Goal: Communication & Community: Share content

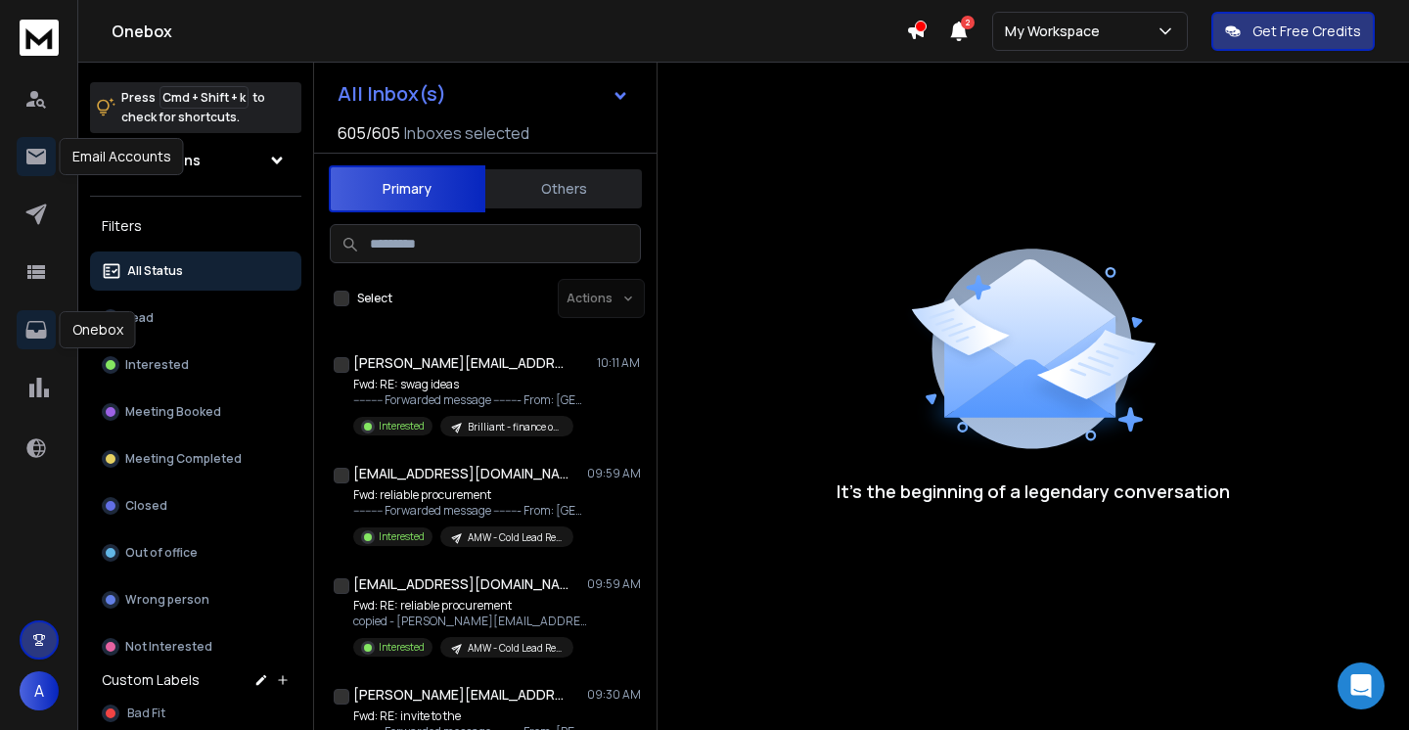
click at [41, 157] on icon at bounding box center [36, 157] width 20 height 16
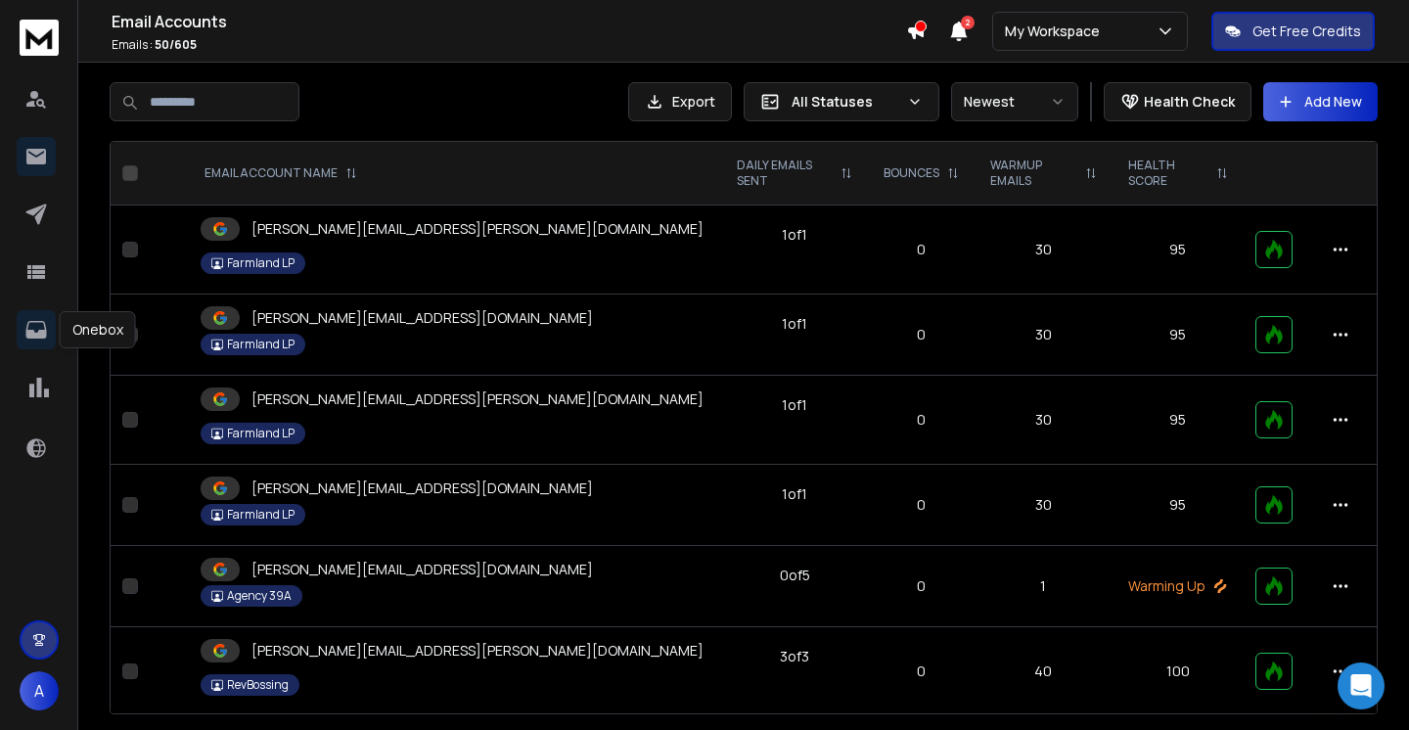
click at [33, 337] on icon at bounding box center [35, 330] width 21 height 18
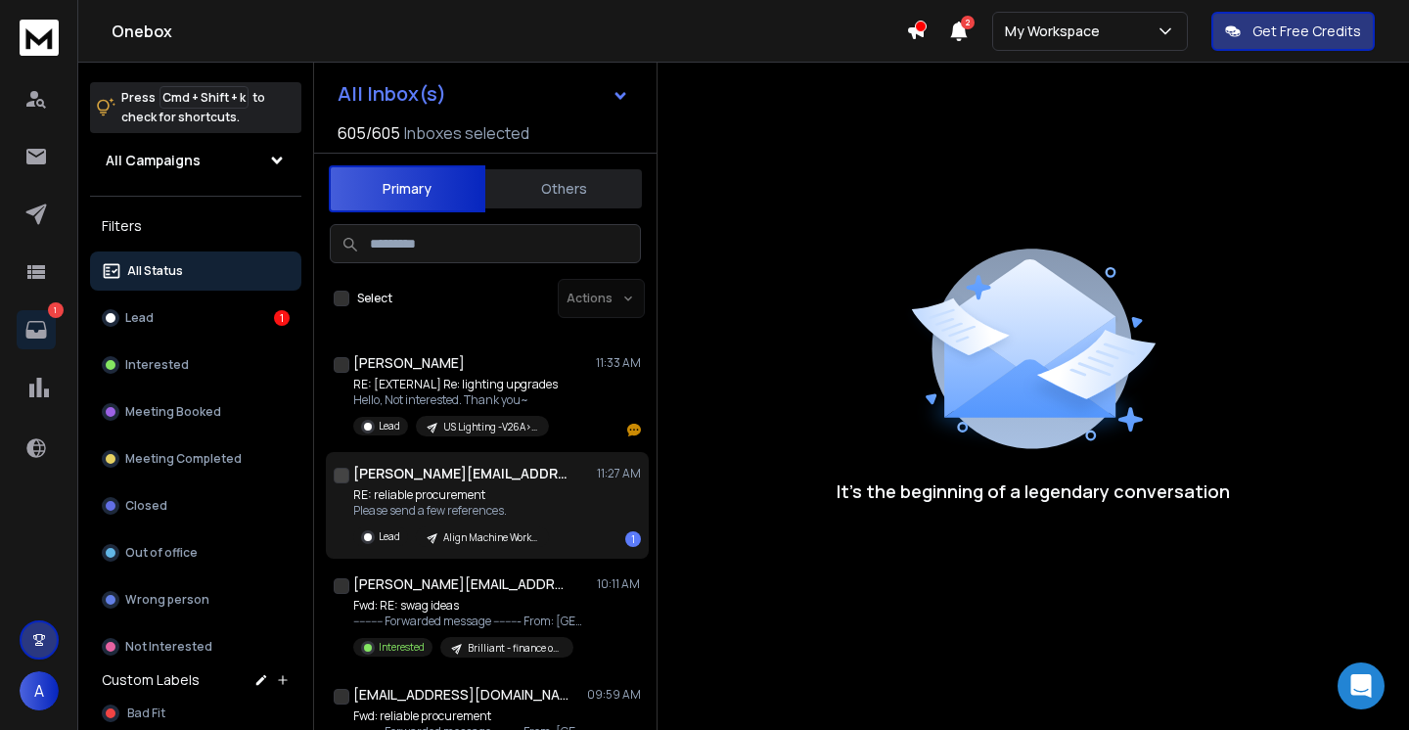
click at [493, 501] on p "RE: reliable procurement" at bounding box center [451, 495] width 196 height 16
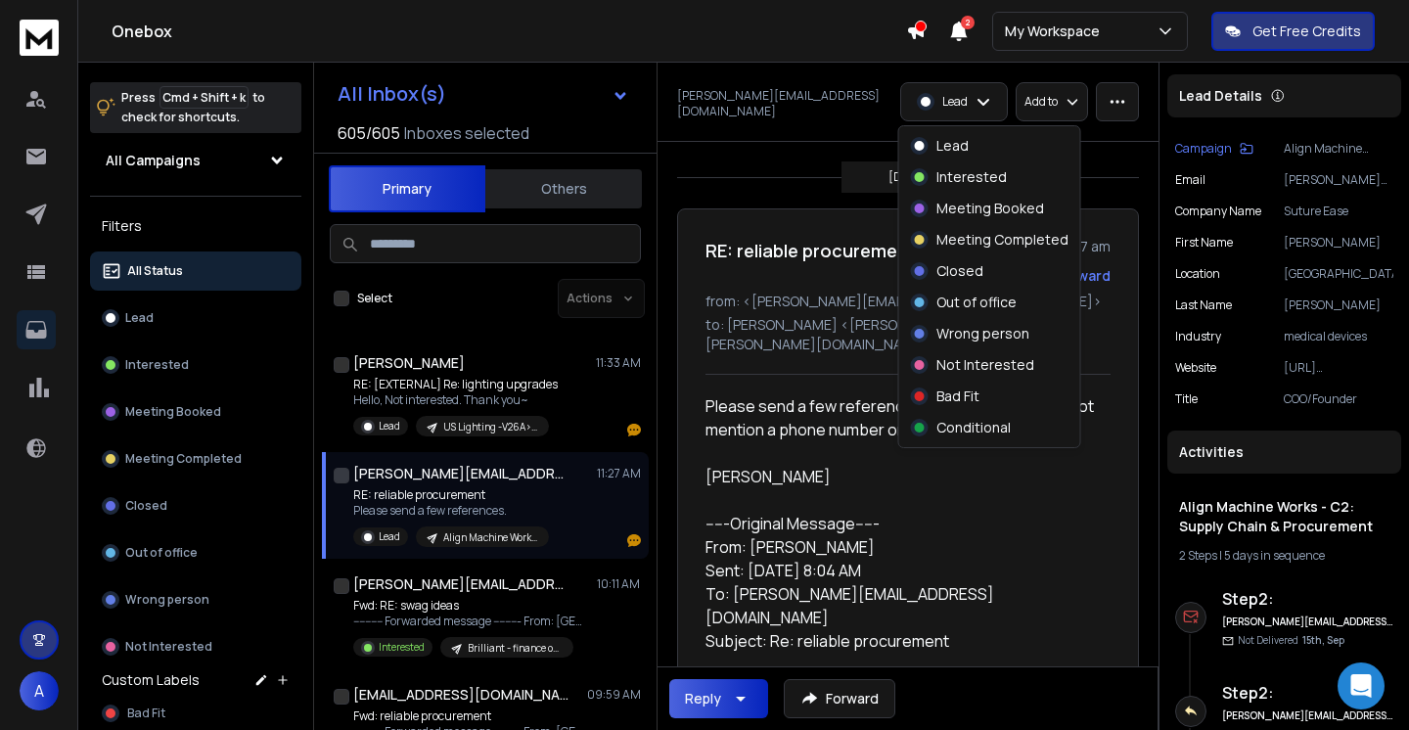
click at [962, 105] on p "Lead" at bounding box center [954, 102] width 25 height 16
click at [954, 176] on p "Interested" at bounding box center [971, 177] width 70 height 20
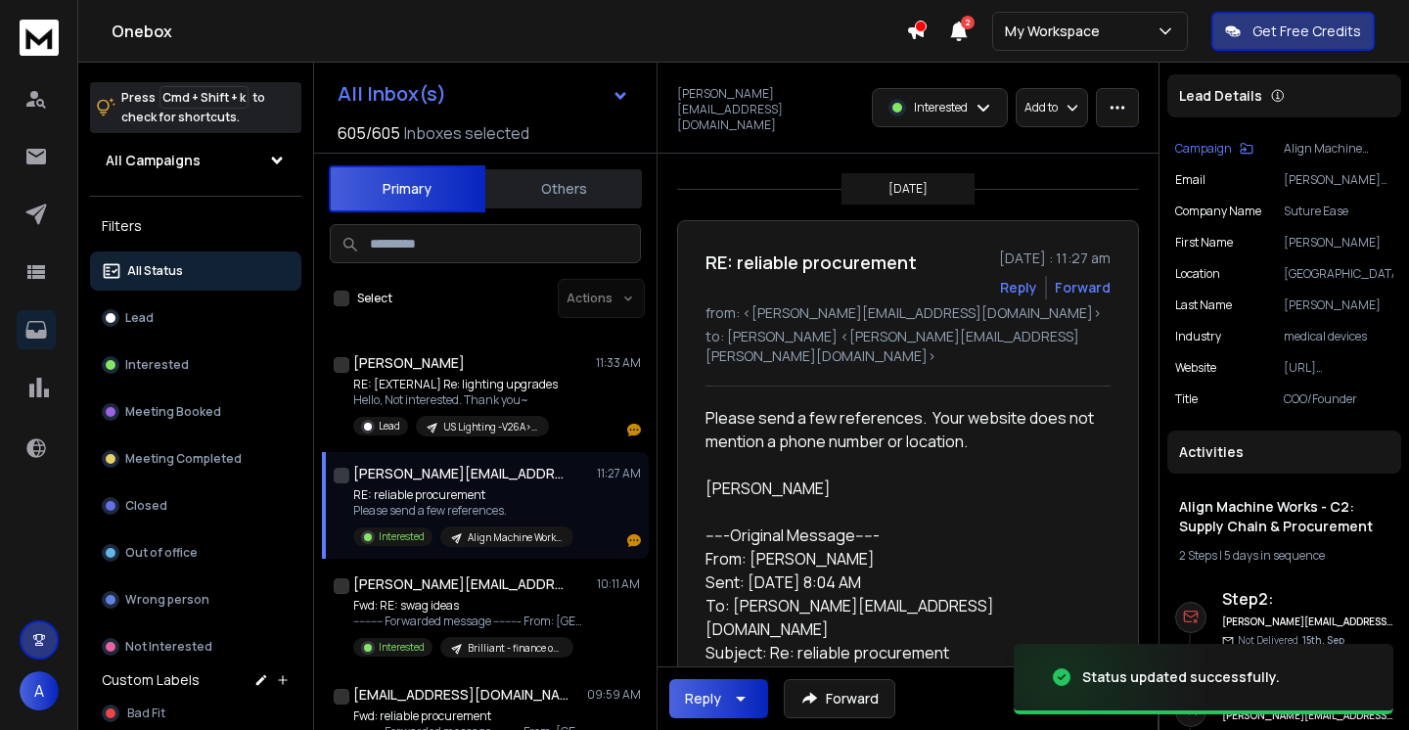
click at [1083, 278] on div "Forward" at bounding box center [1082, 288] width 56 height 20
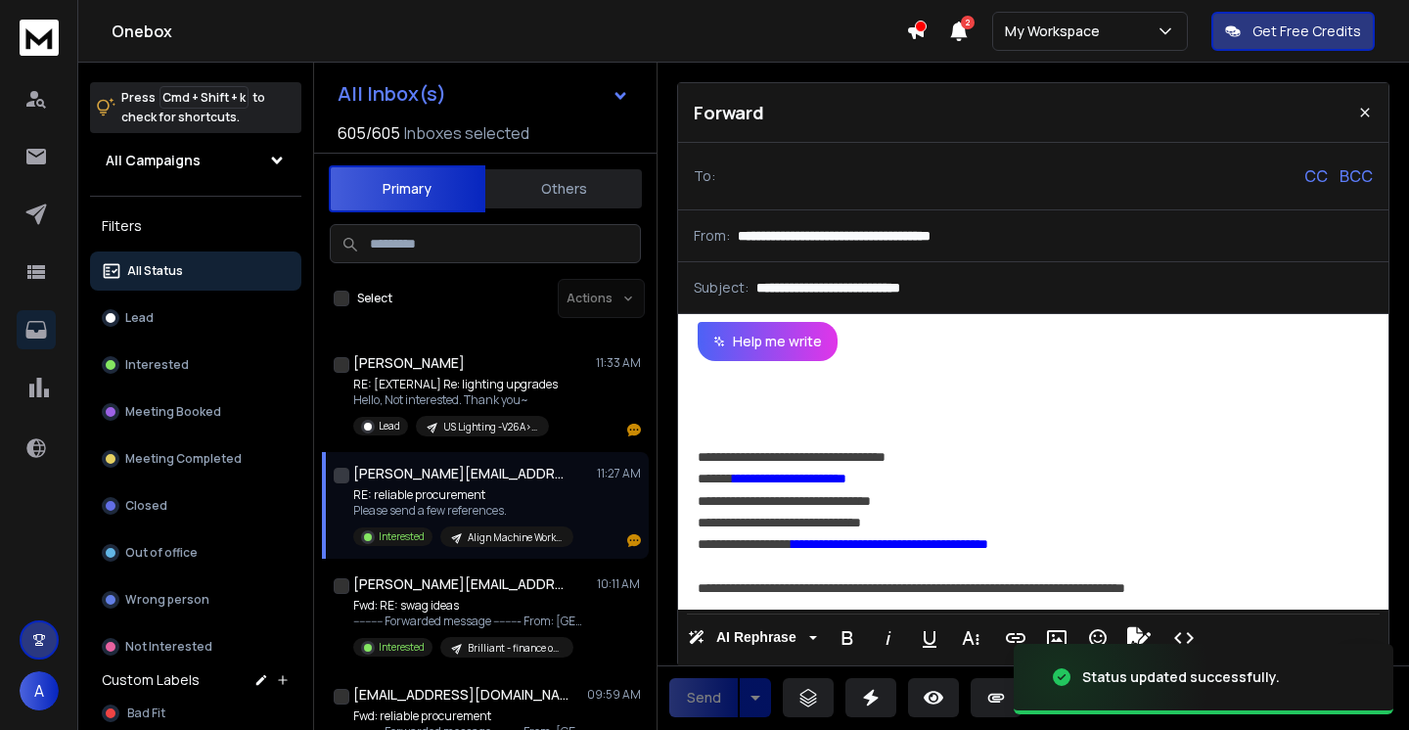
click at [778, 178] on input at bounding box center [791, 175] width 137 height 35
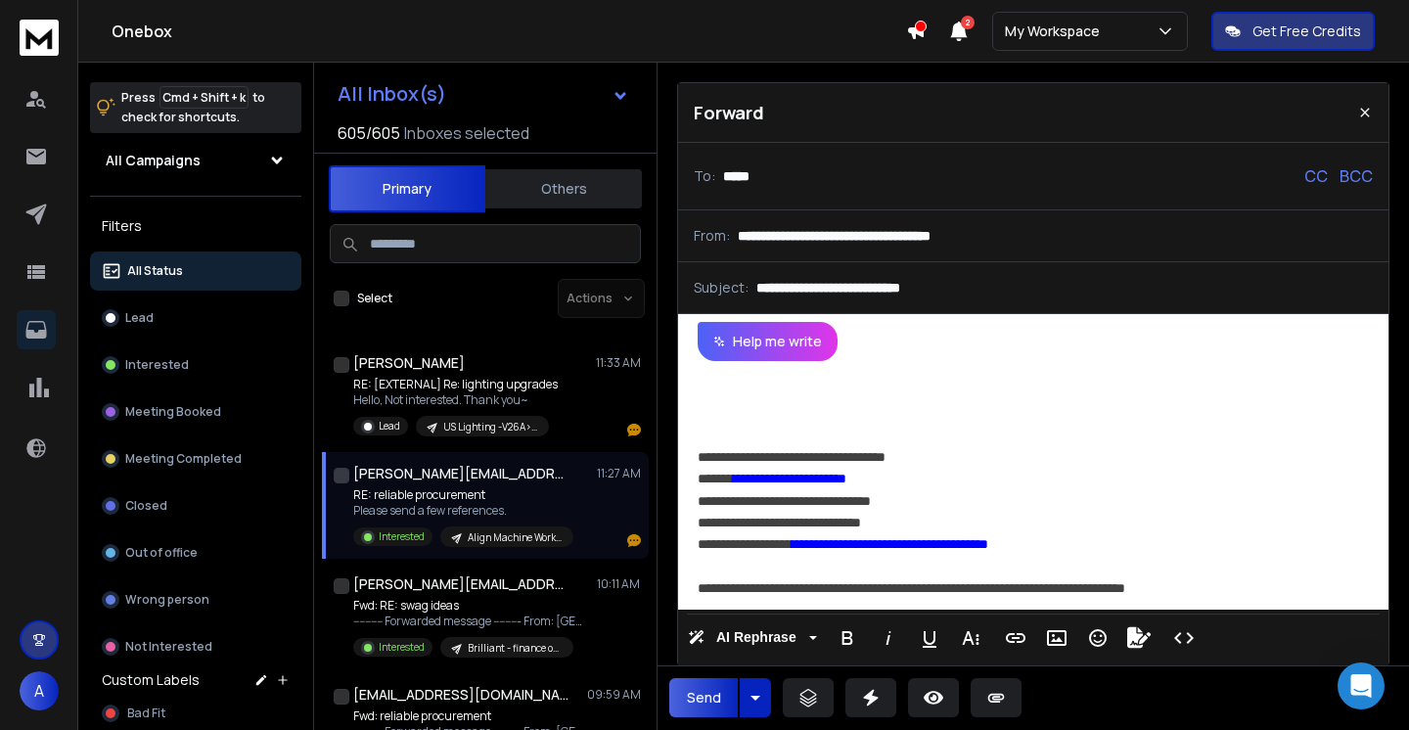
type input "**********"
click at [693, 699] on button "Send" at bounding box center [703, 697] width 68 height 39
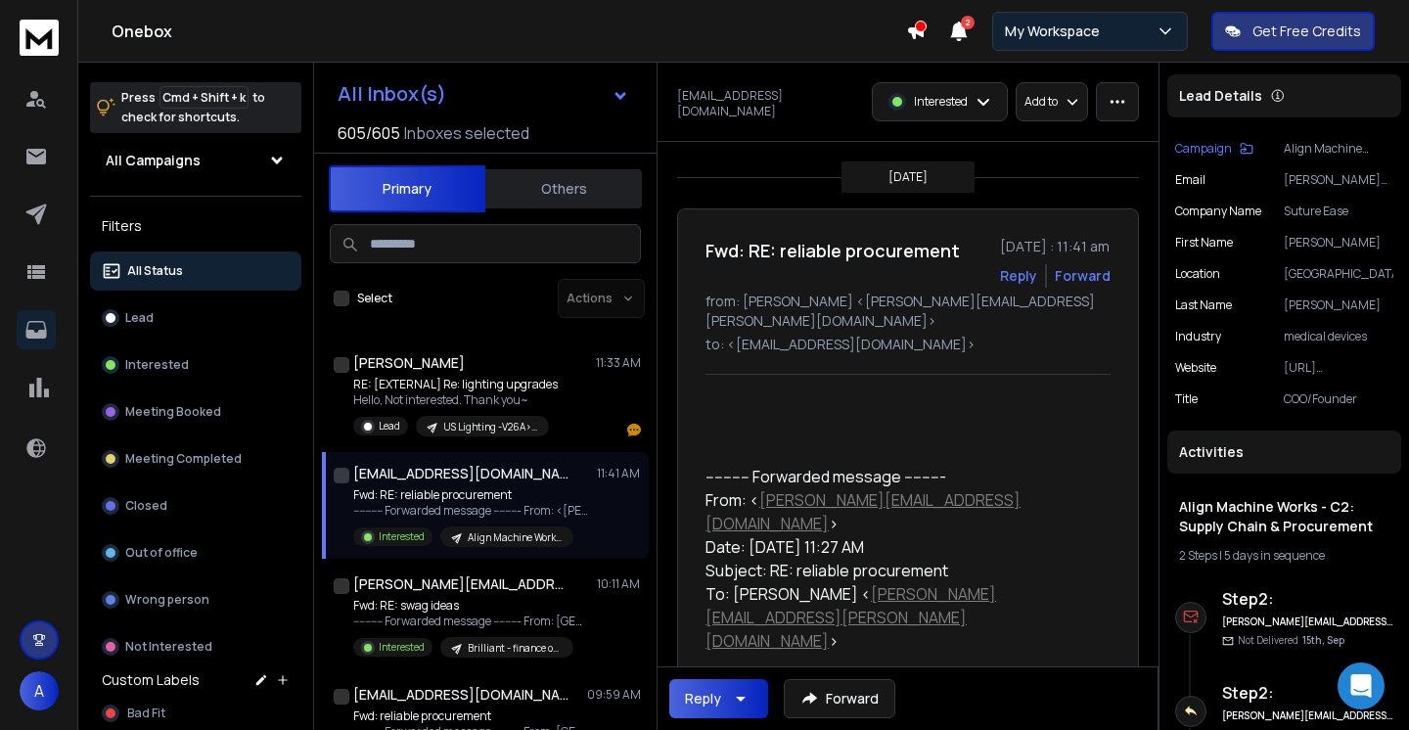
click at [1043, 22] on p "My Workspace" at bounding box center [1056, 32] width 103 height 20
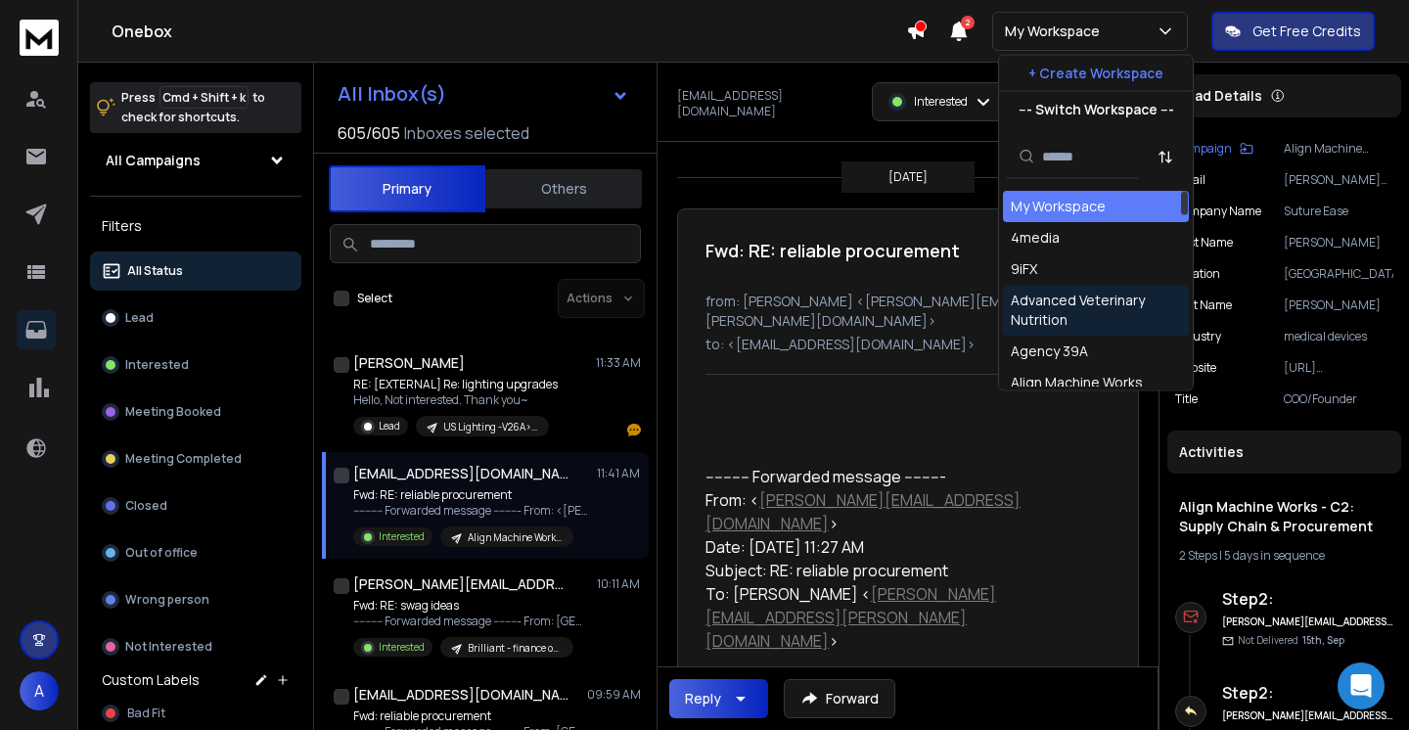
scroll to position [17, 0]
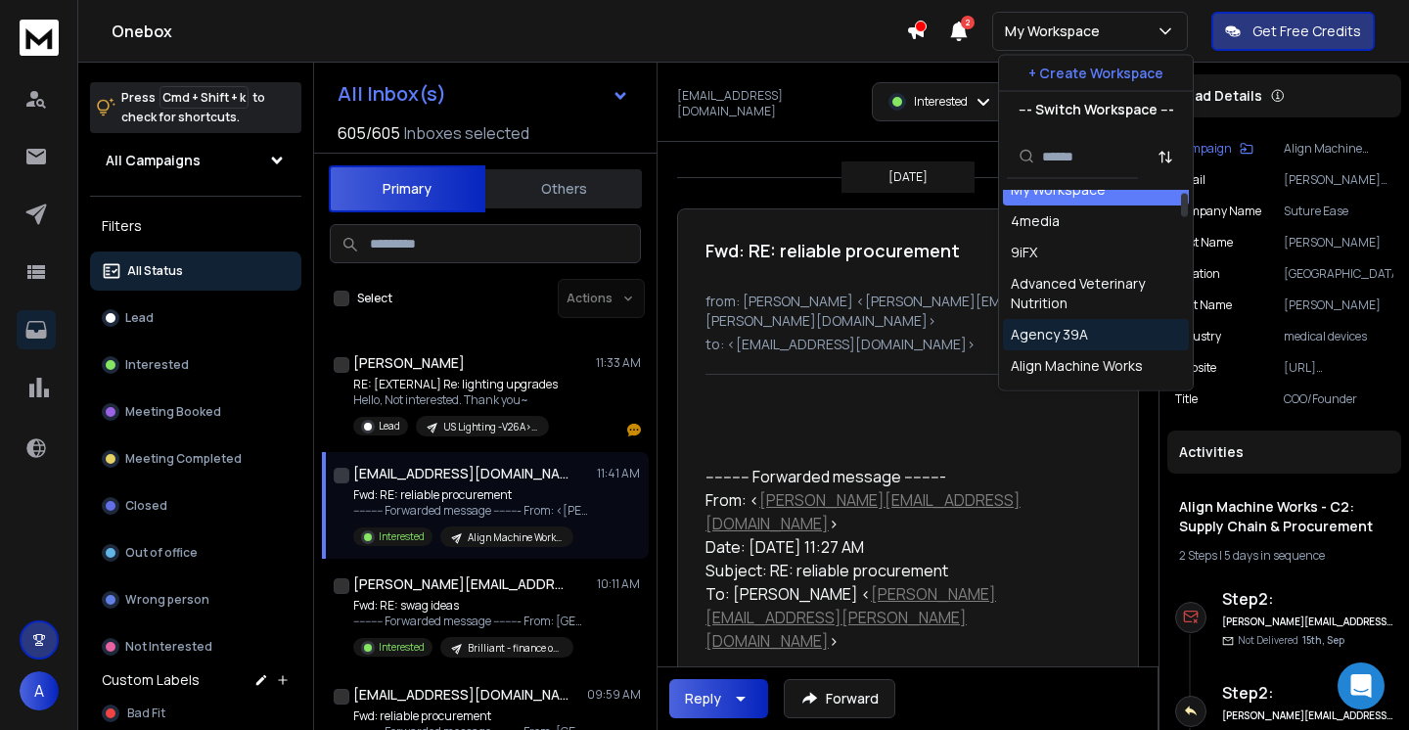
click at [1051, 328] on div "Agency 39A" at bounding box center [1048, 335] width 77 height 20
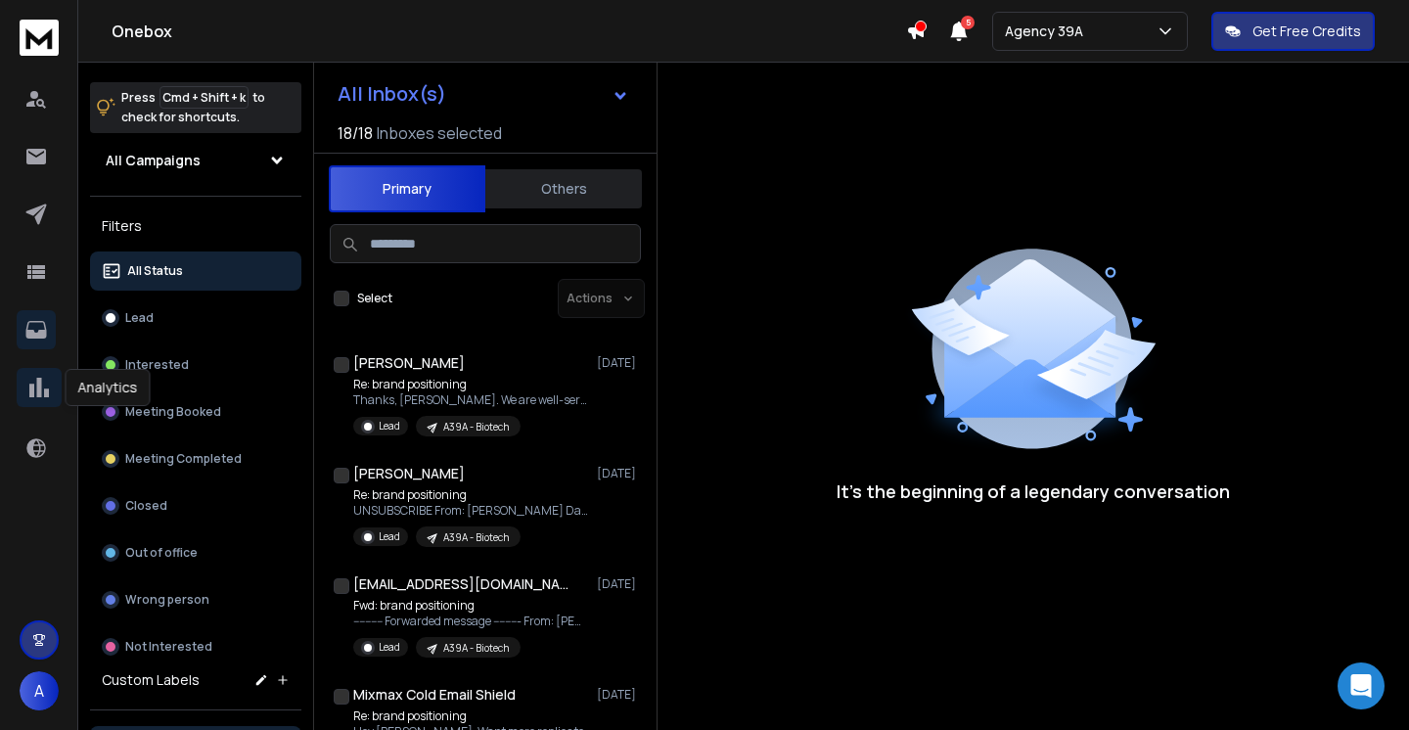
click at [36, 384] on icon at bounding box center [39, 388] width 20 height 20
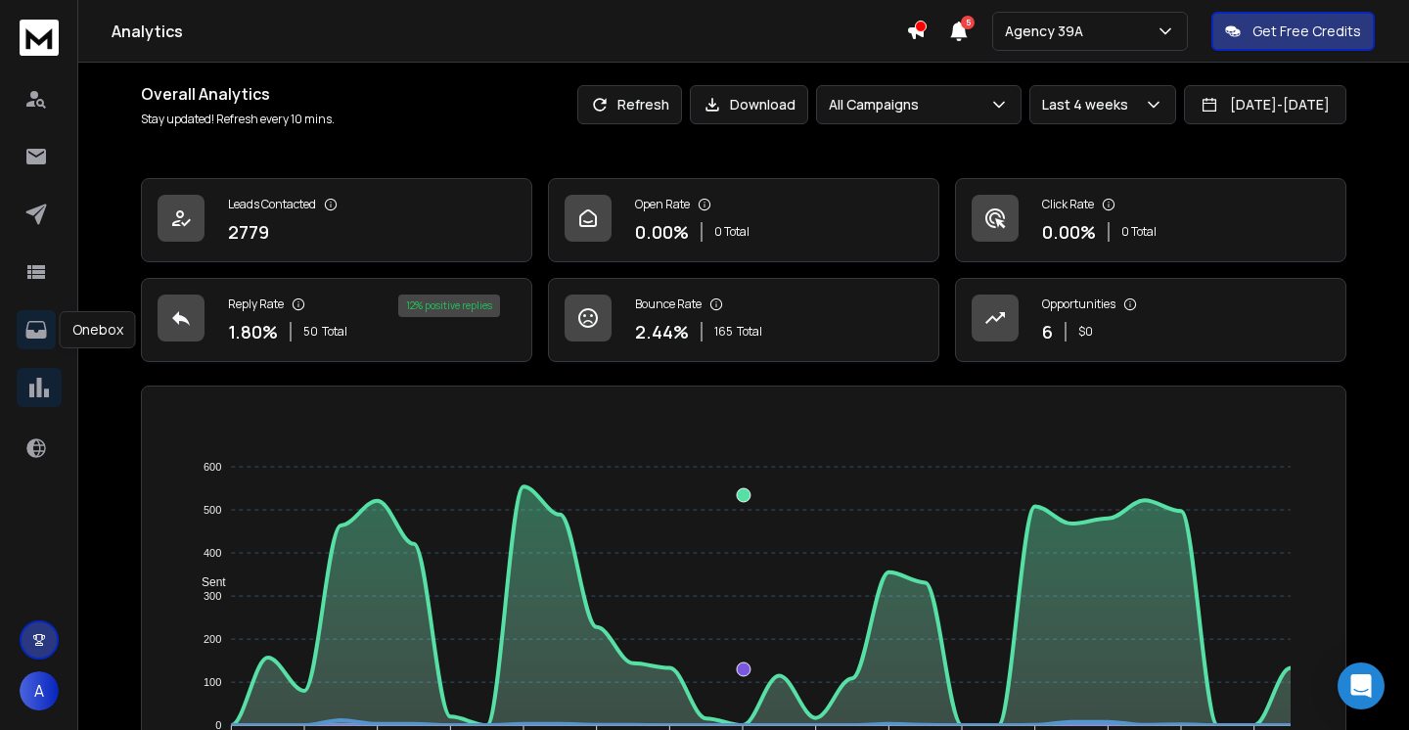
click at [29, 322] on icon at bounding box center [35, 329] width 23 height 23
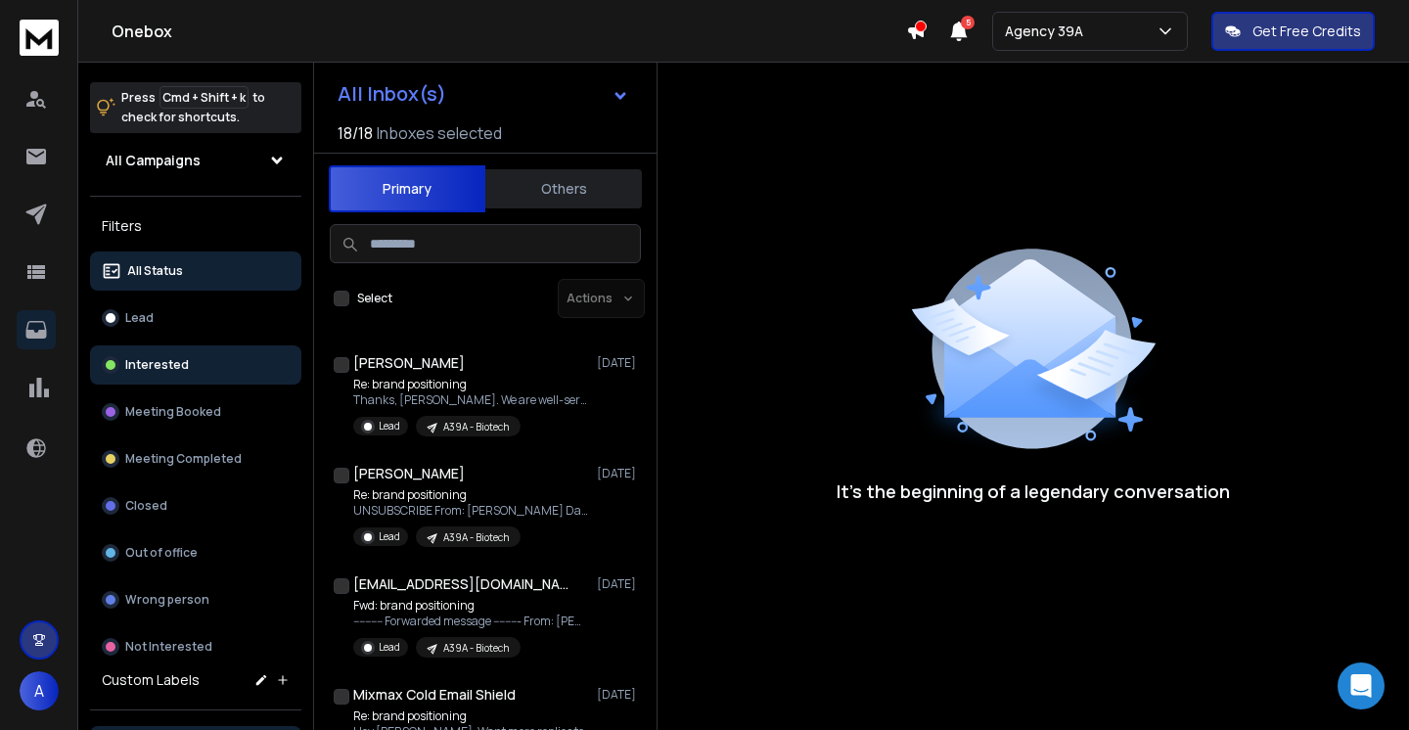
click at [150, 369] on p "Interested" at bounding box center [157, 365] width 64 height 16
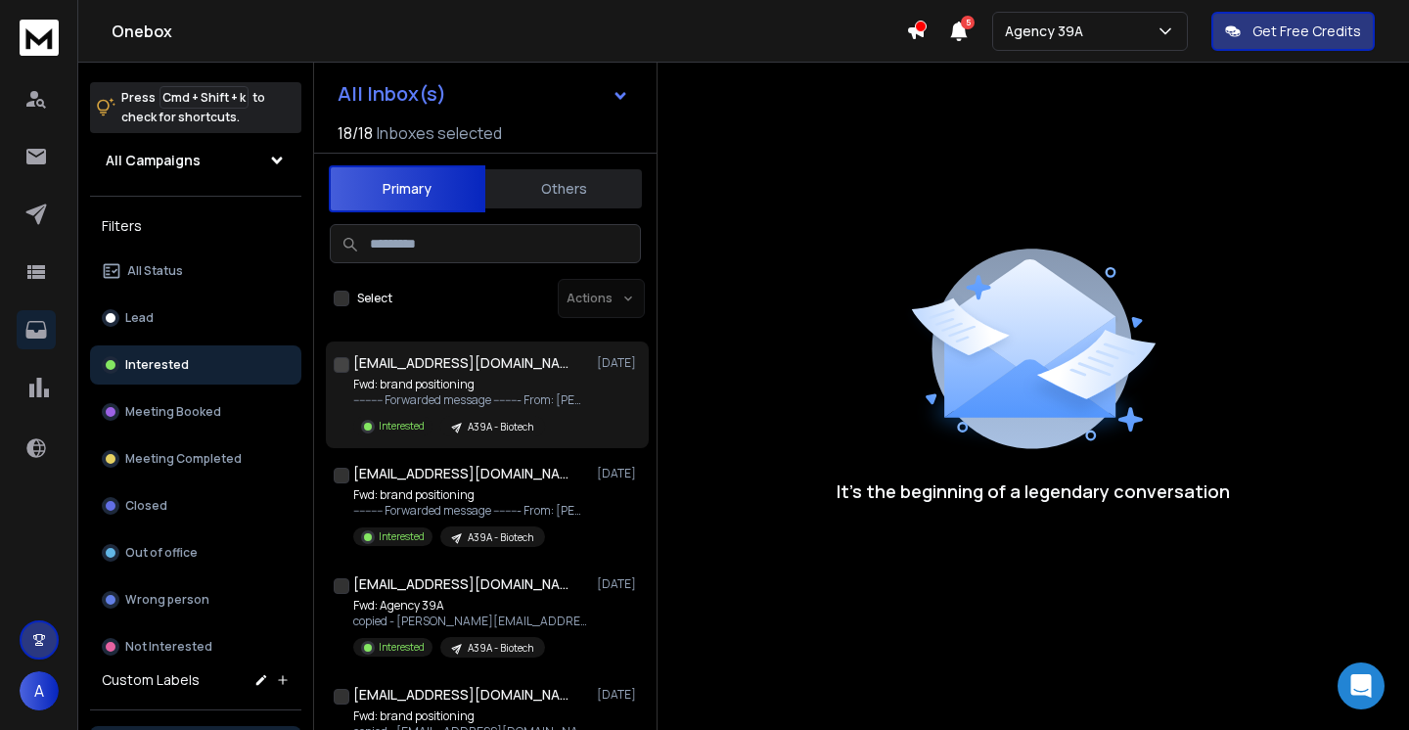
click at [451, 371] on h1 "[EMAIL_ADDRESS][DOMAIN_NAME]" at bounding box center [460, 363] width 215 height 20
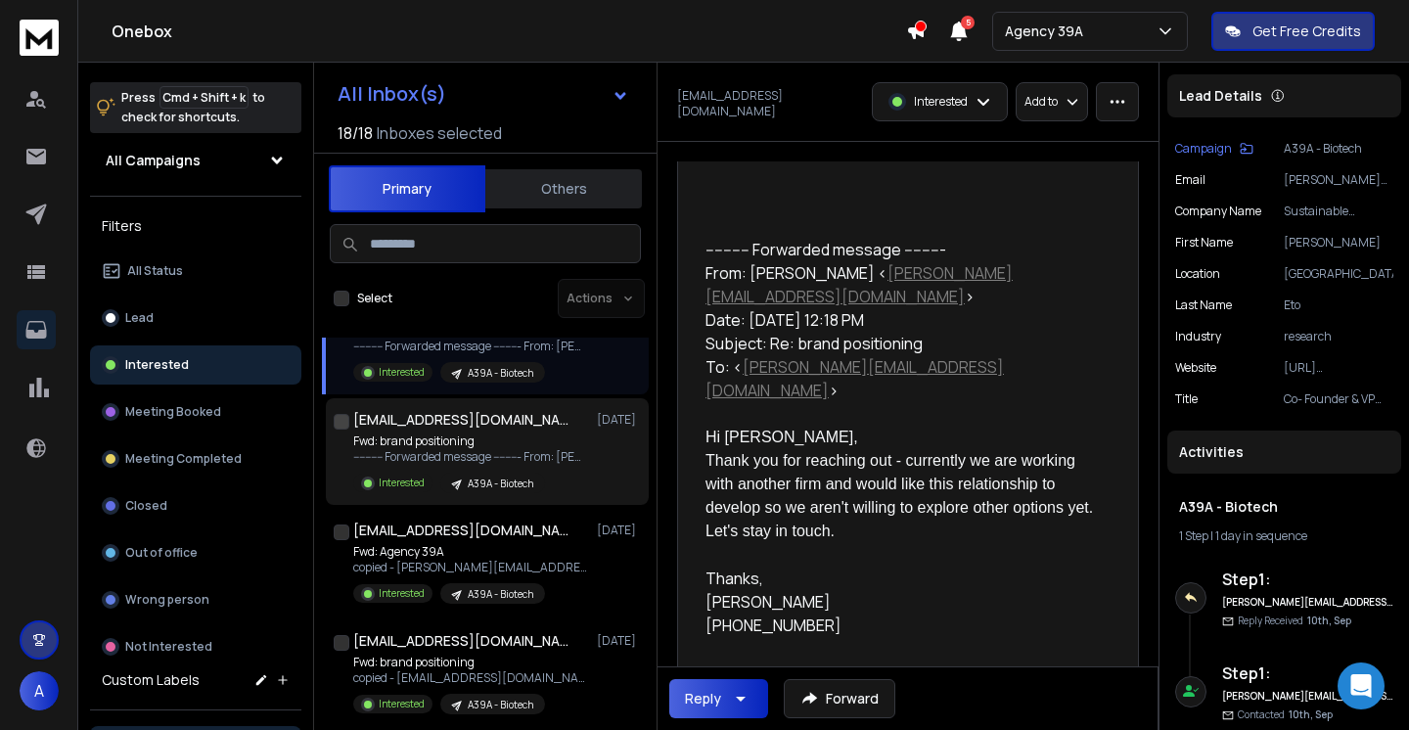
scroll to position [56, 0]
click at [441, 431] on p "Fwd: brand positioning" at bounding box center [470, 439] width 235 height 16
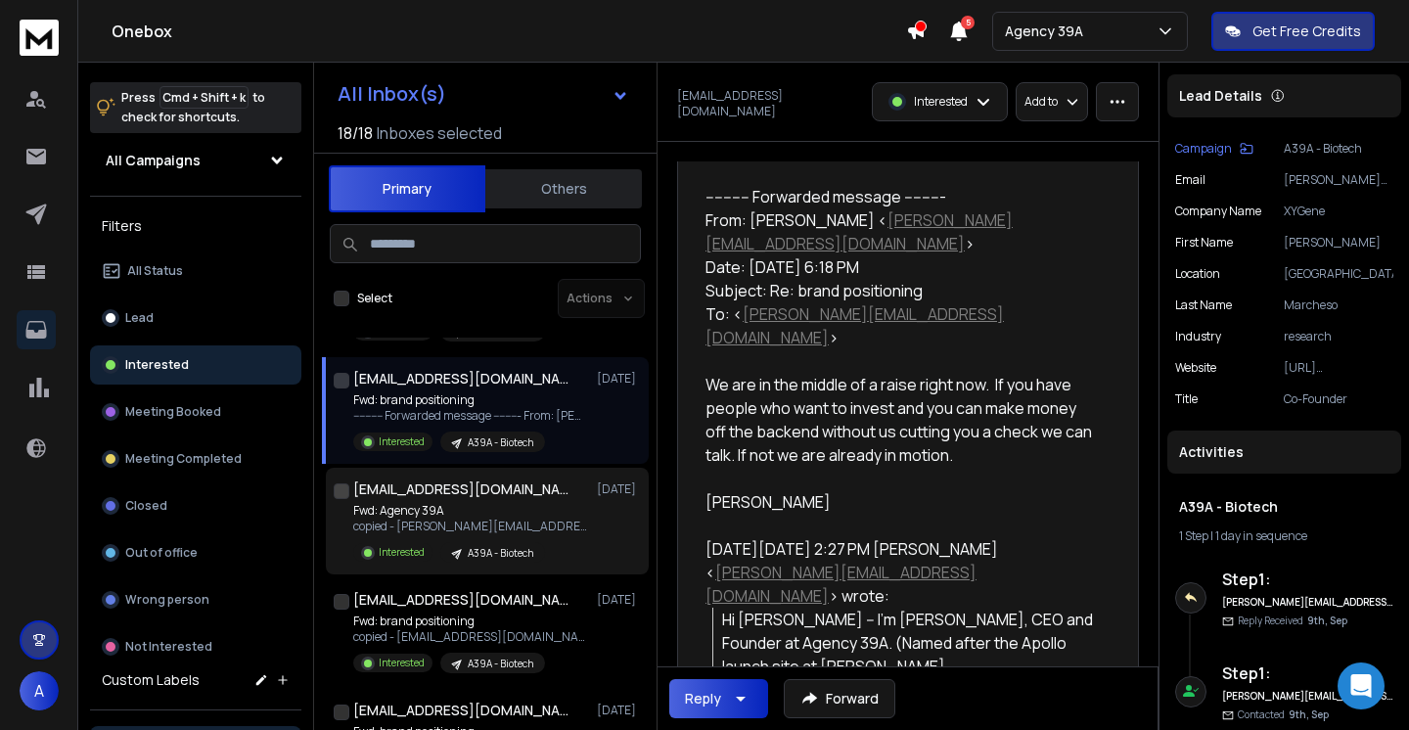
scroll to position [122, 0]
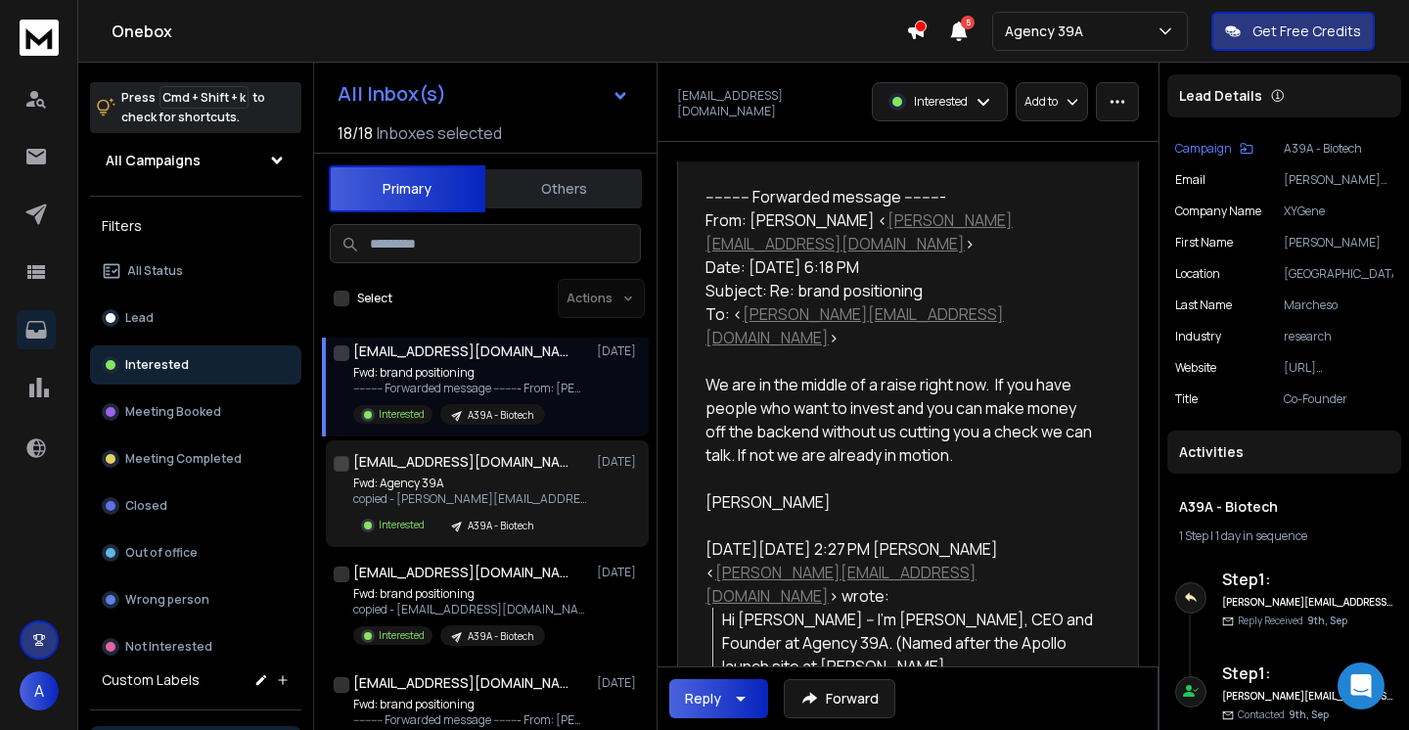
click at [455, 480] on p "Fwd: Agency 39A" at bounding box center [470, 483] width 235 height 16
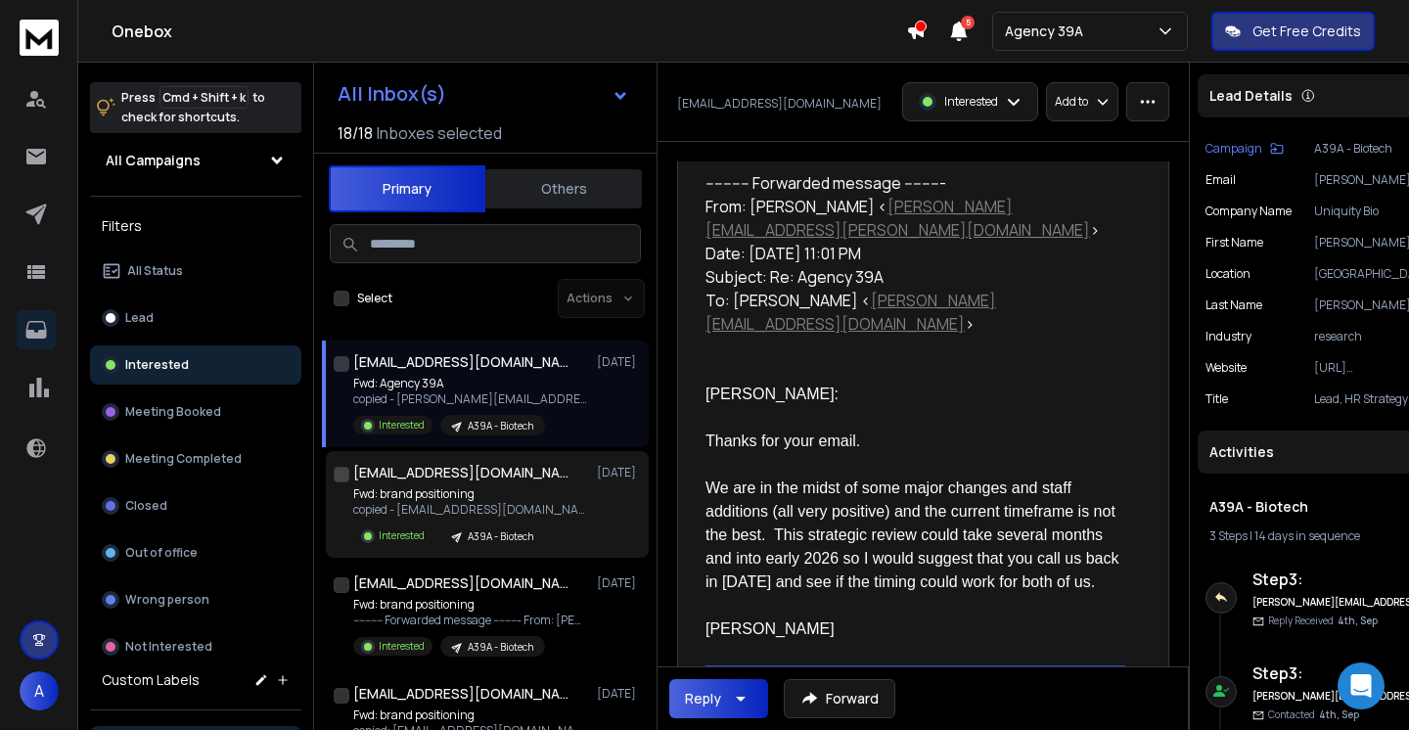
scroll to position [226, 0]
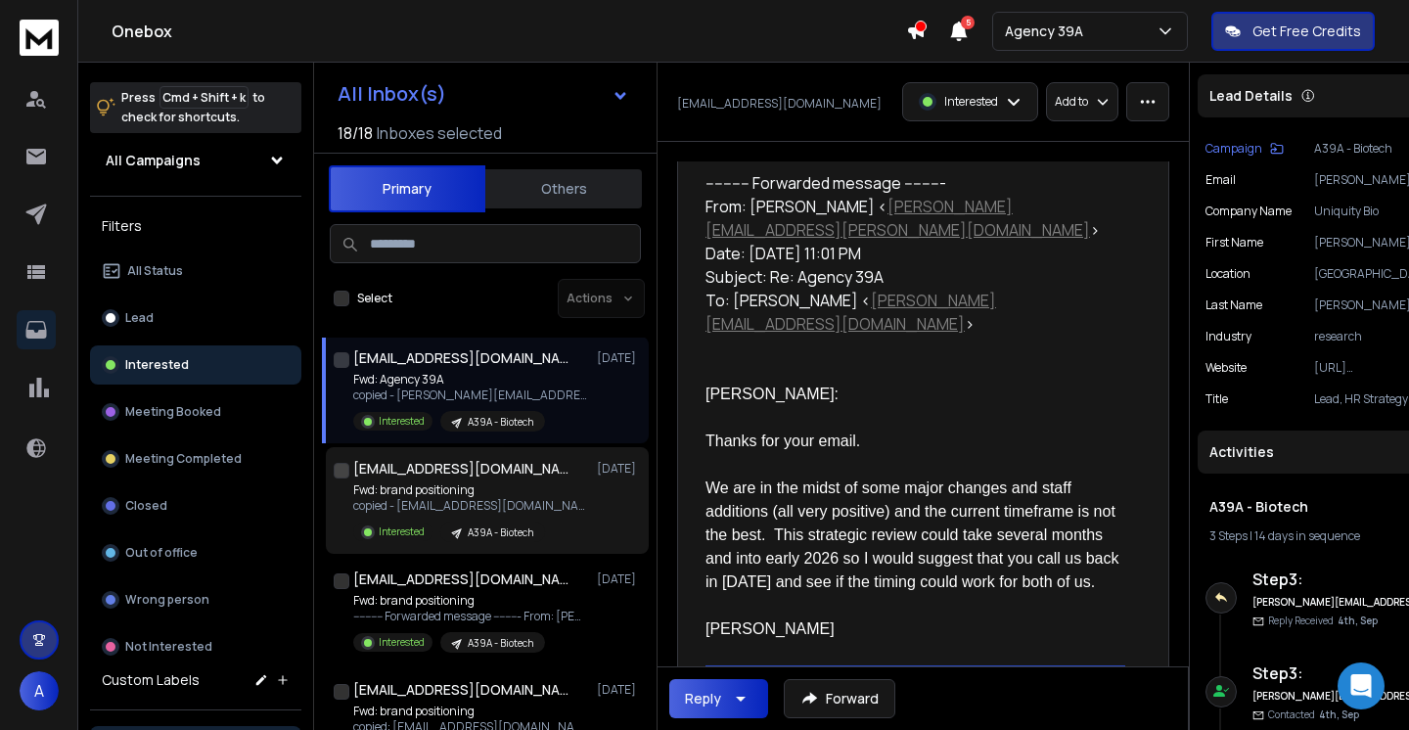
click at [460, 499] on p "copied - [EMAIL_ADDRESS][DOMAIN_NAME] ---------- Forwarded message" at bounding box center [470, 506] width 235 height 16
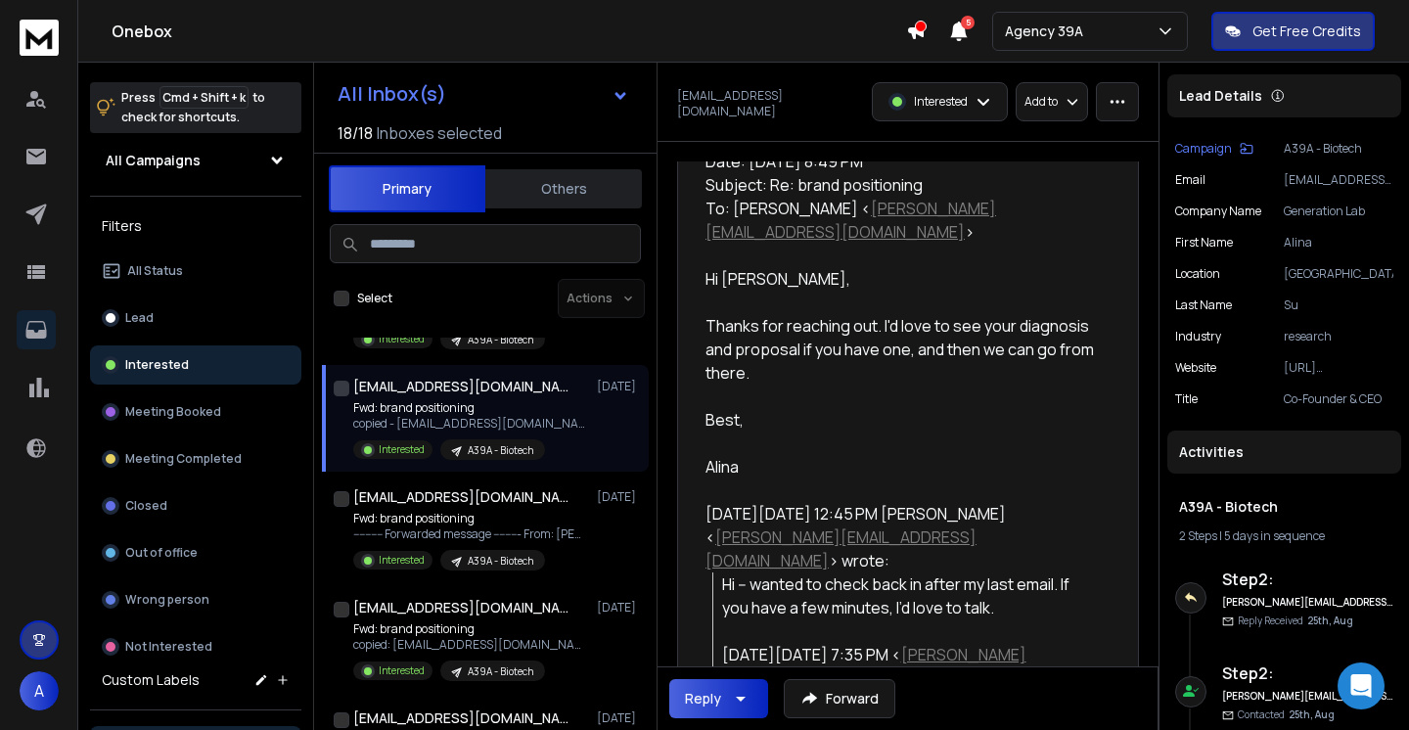
scroll to position [309, 0]
click at [492, 405] on p "Fwd: brand positioning" at bounding box center [470, 407] width 235 height 16
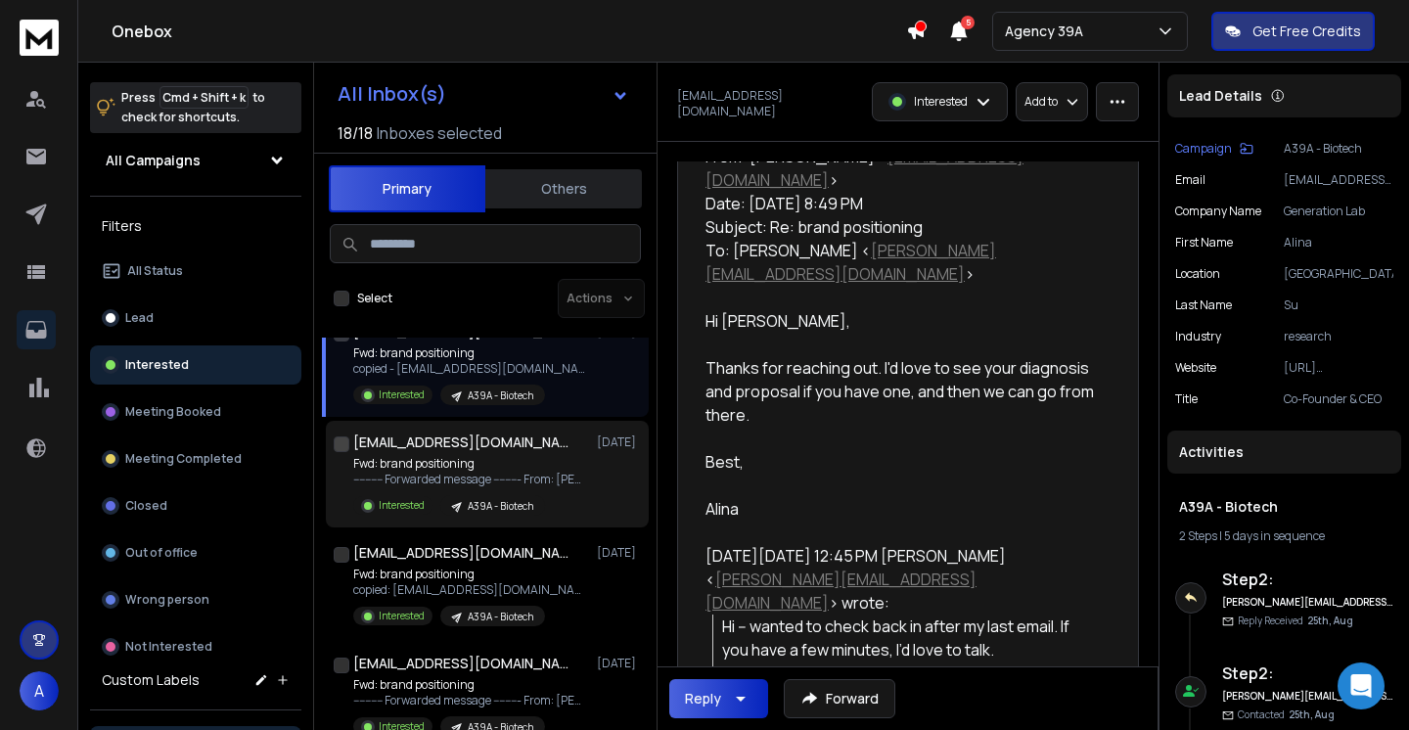
scroll to position [370, 0]
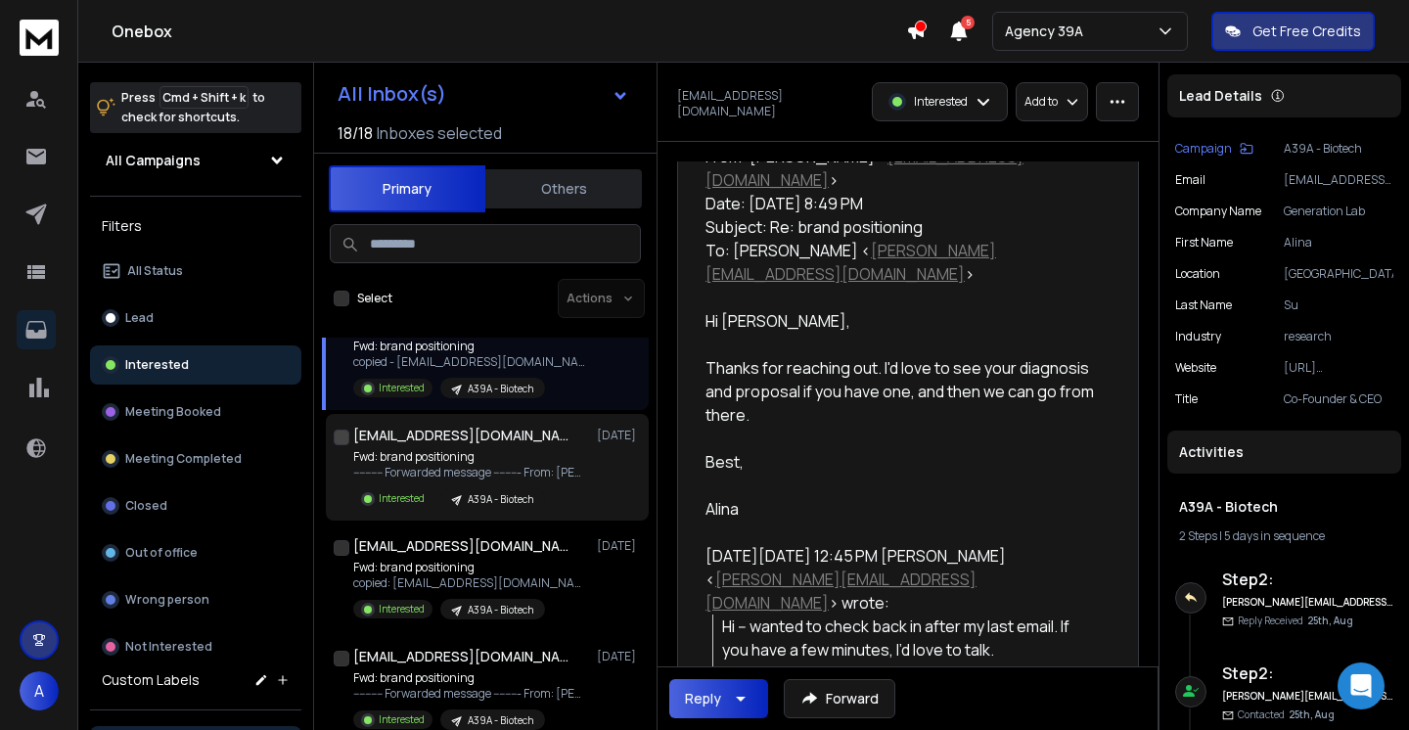
click at [450, 441] on h1 "[EMAIL_ADDRESS][DOMAIN_NAME]" at bounding box center [460, 435] width 215 height 20
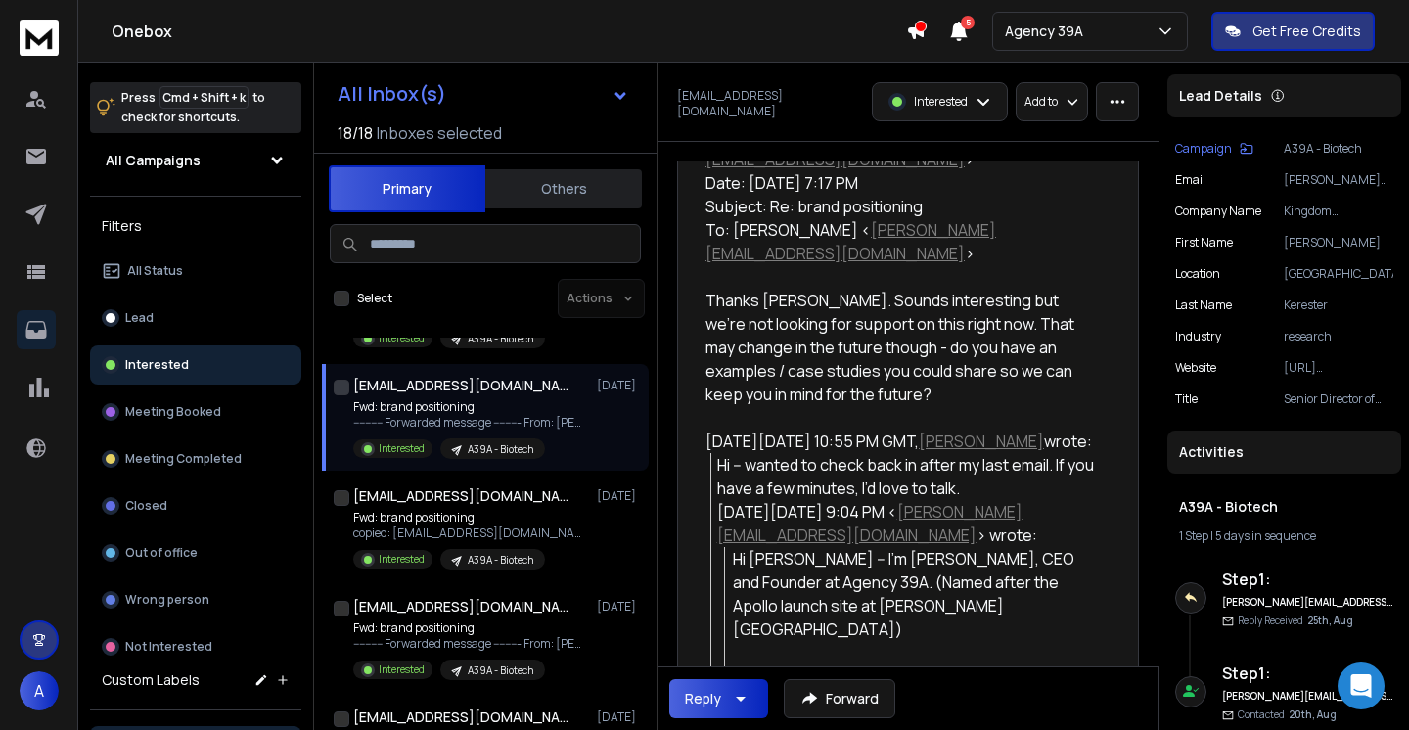
scroll to position [421, 0]
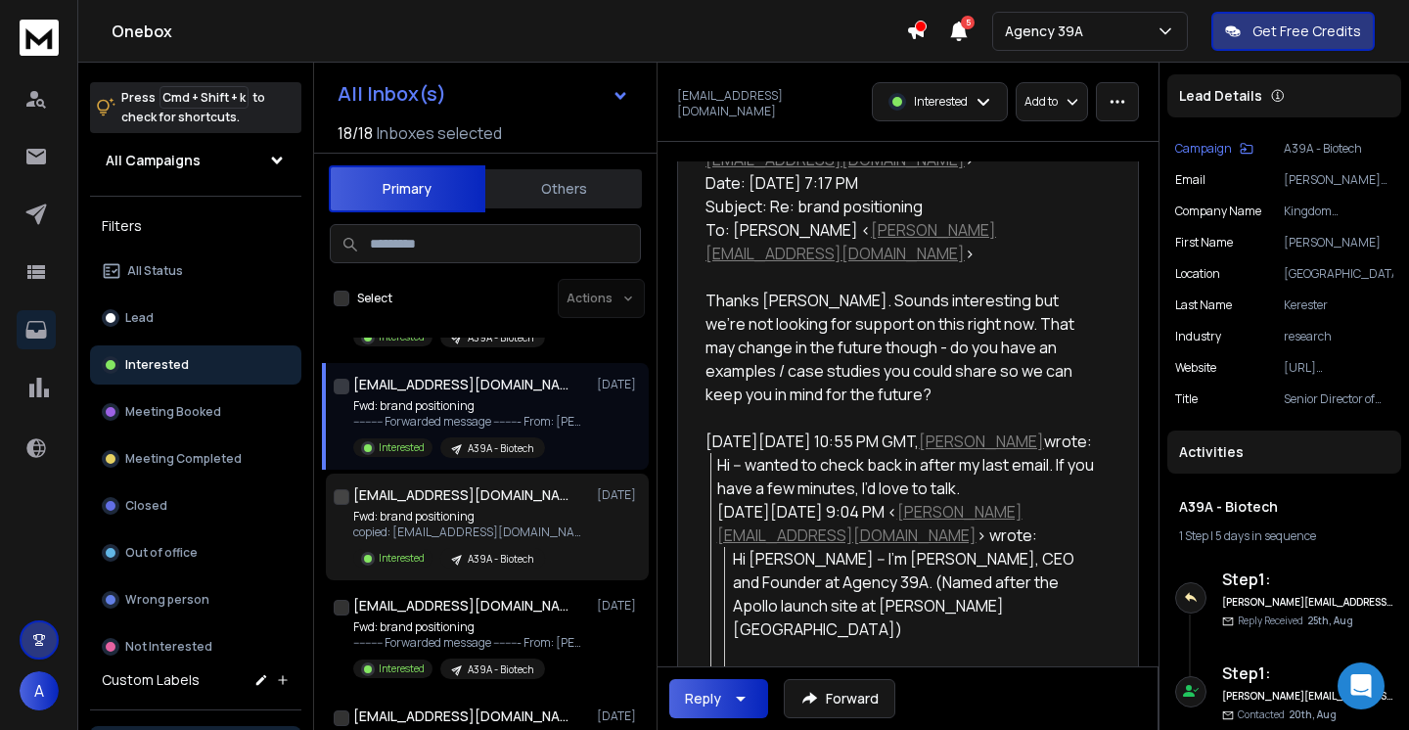
click at [436, 509] on p "Fwd: brand positioning" at bounding box center [470, 517] width 235 height 16
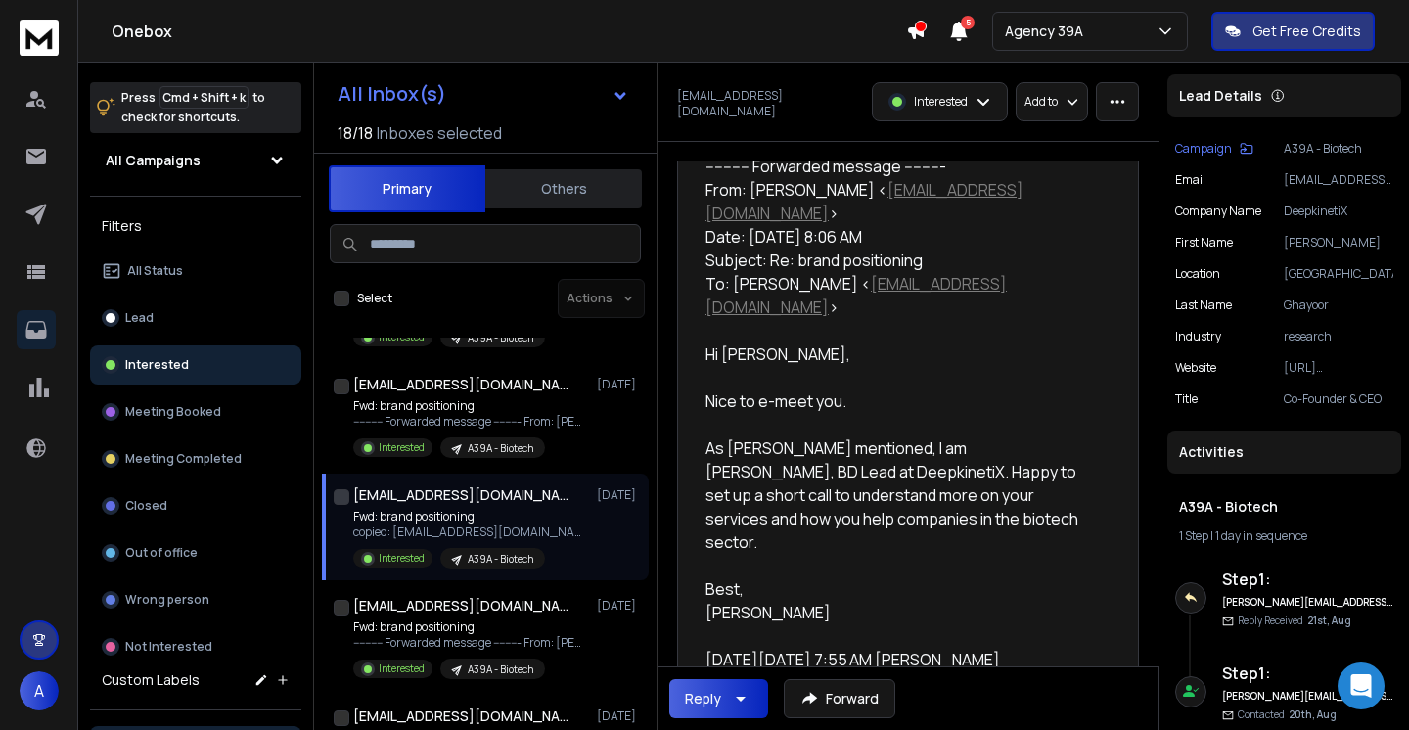
scroll to position [332, 0]
click at [47, 161] on link at bounding box center [36, 156] width 39 height 39
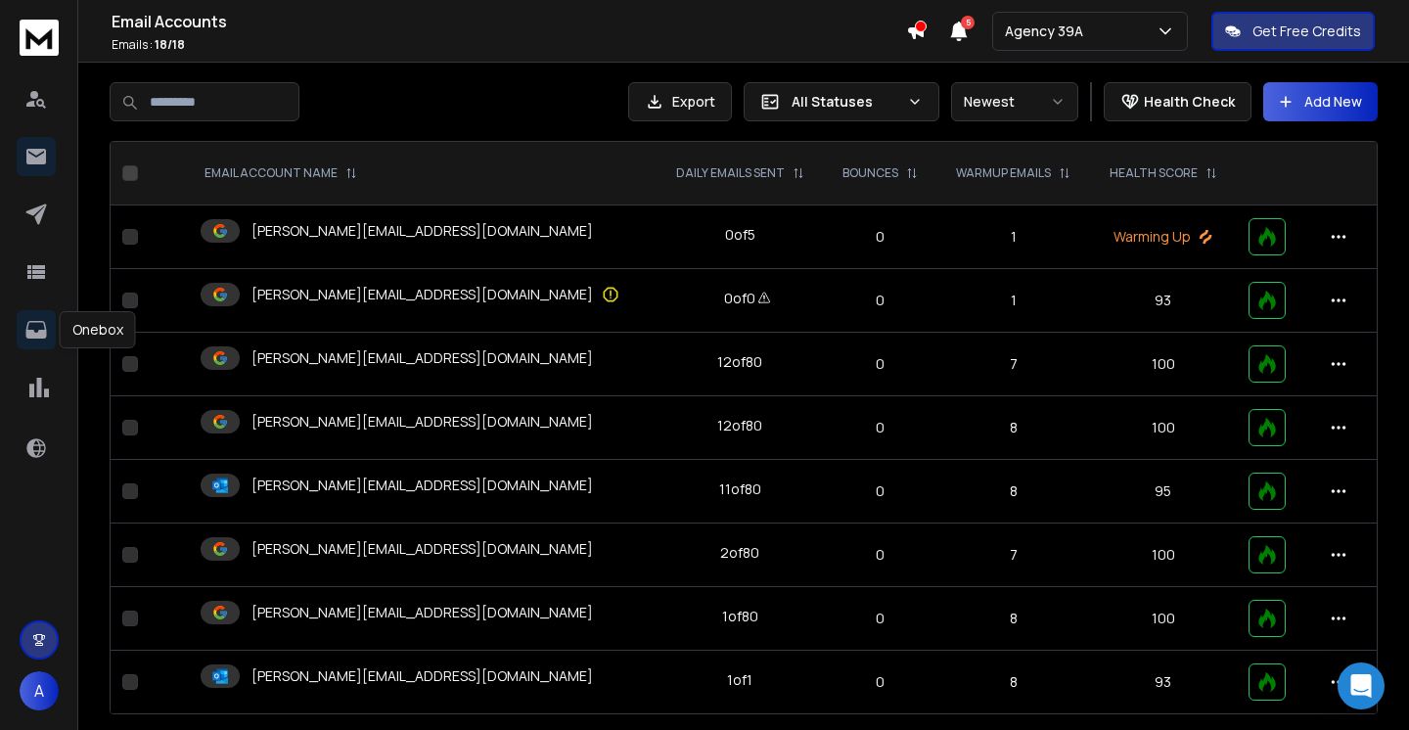
click at [39, 333] on icon at bounding box center [35, 330] width 21 height 18
